Goal: Task Accomplishment & Management: Use online tool/utility

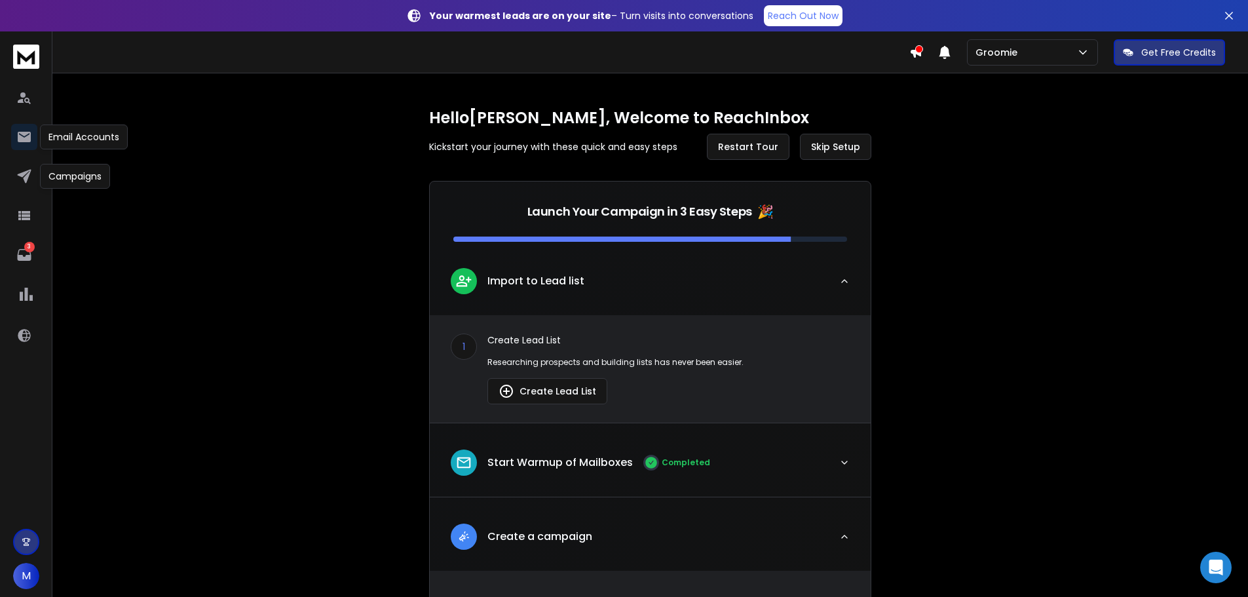
click at [33, 132] on link at bounding box center [24, 137] width 26 height 26
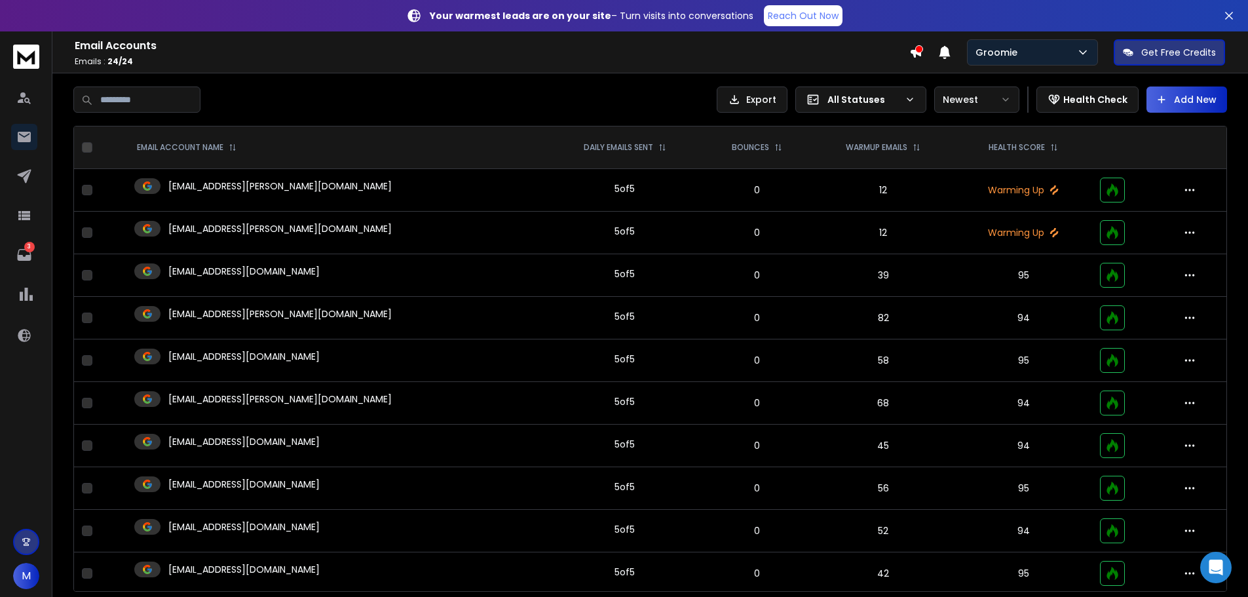
click at [1031, 54] on div "Groomie" at bounding box center [1033, 52] width 114 height 13
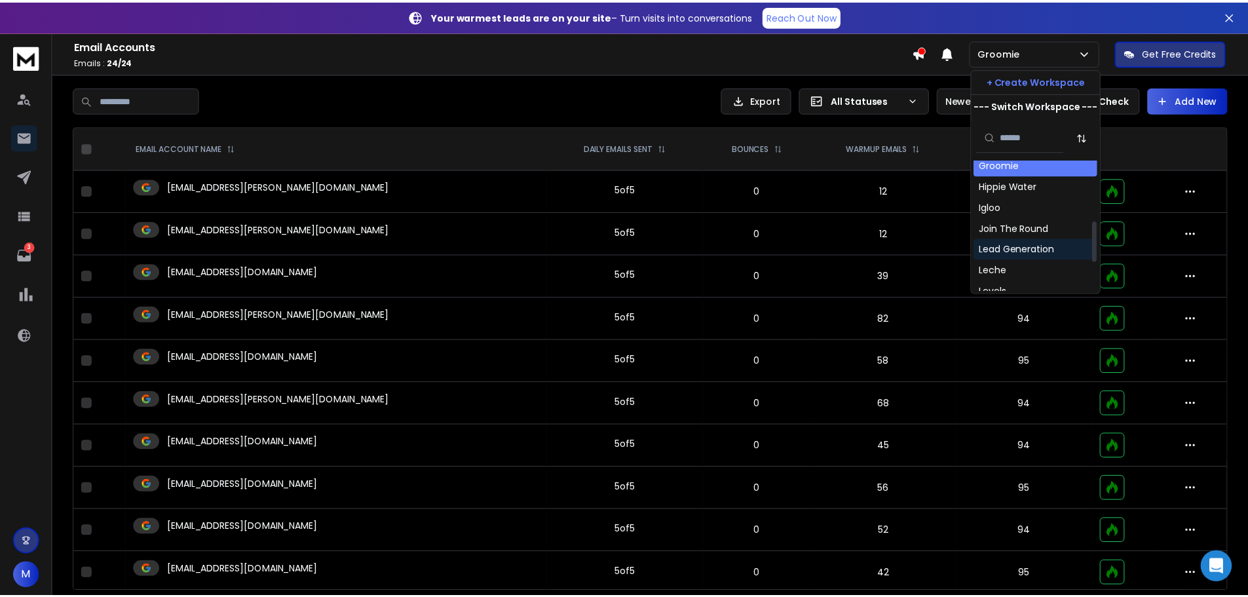
scroll to position [197, 0]
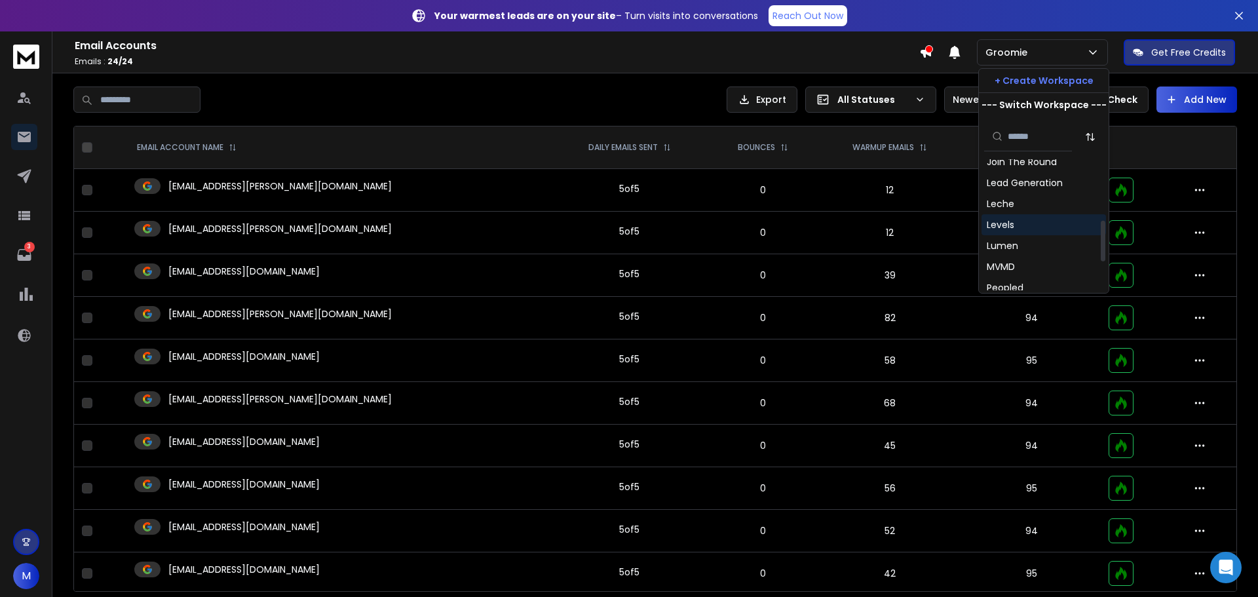
click at [1054, 227] on div "Levels" at bounding box center [1044, 224] width 125 height 21
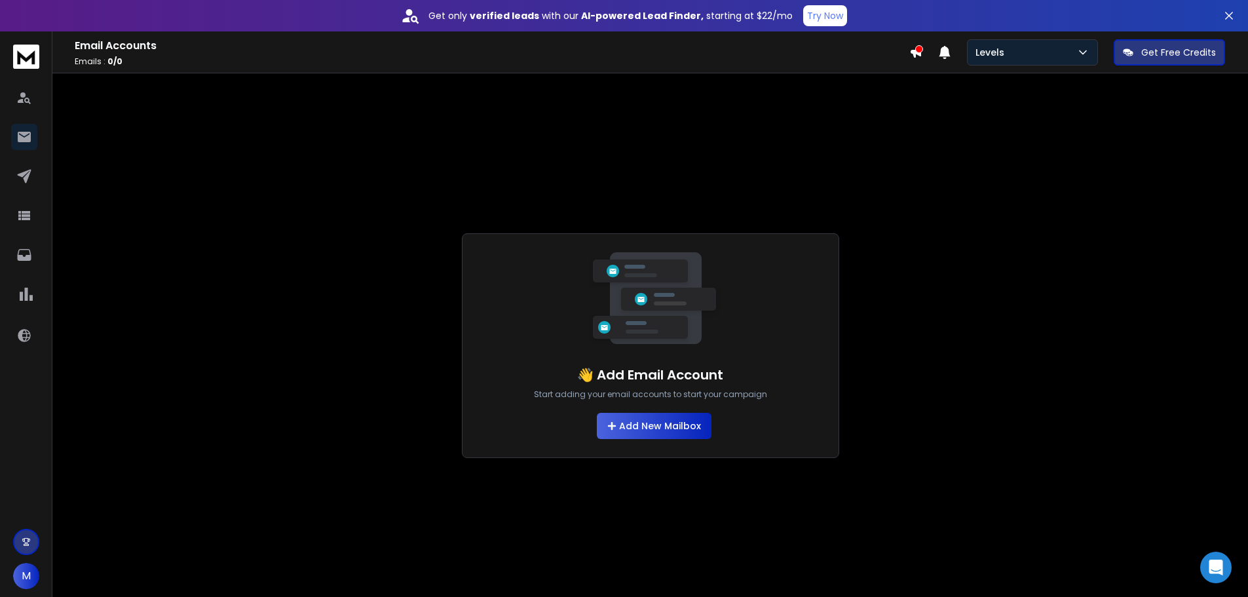
click at [1048, 58] on div "Levels" at bounding box center [1033, 52] width 114 height 13
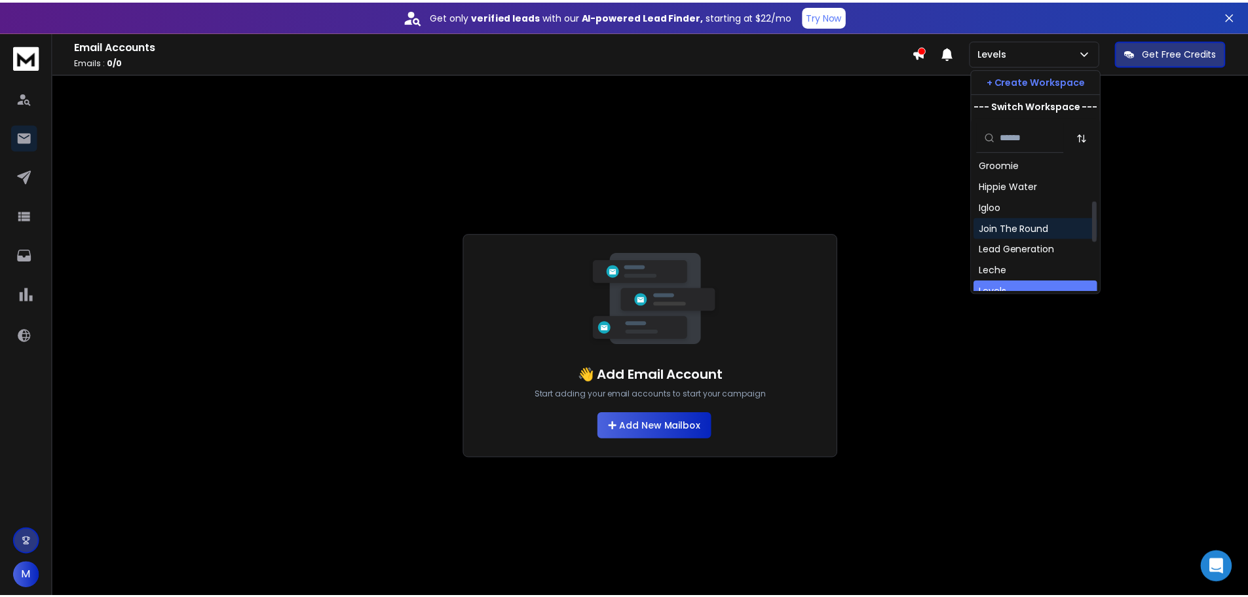
scroll to position [197, 0]
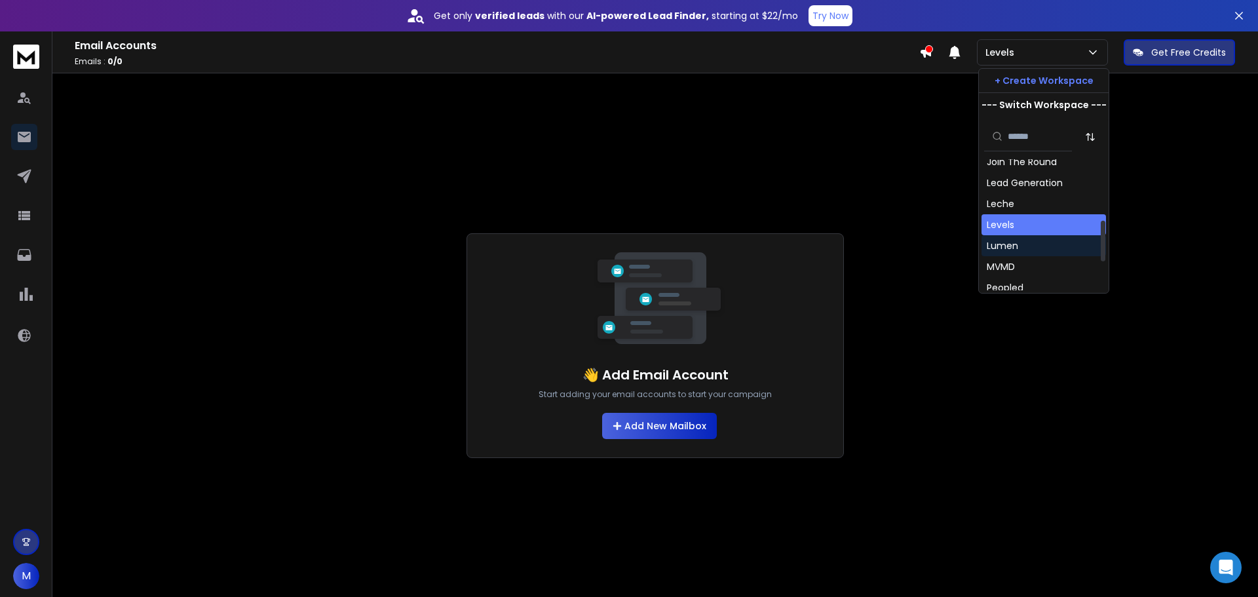
click at [1047, 255] on div "Lumen" at bounding box center [1044, 245] width 125 height 21
